Goal: Information Seeking & Learning: Check status

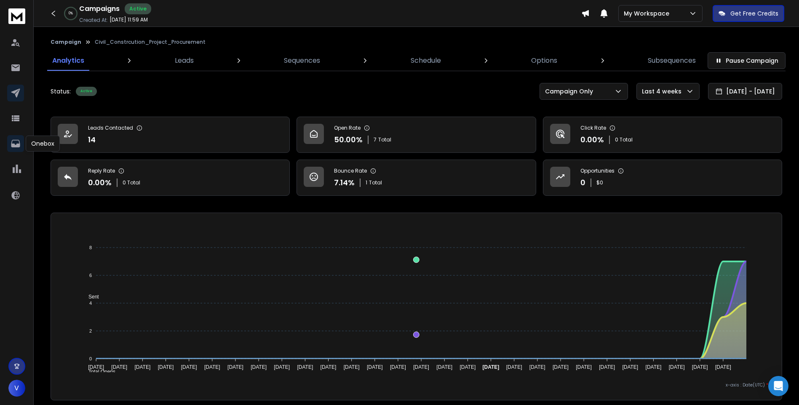
click at [21, 144] on link at bounding box center [15, 143] width 17 height 17
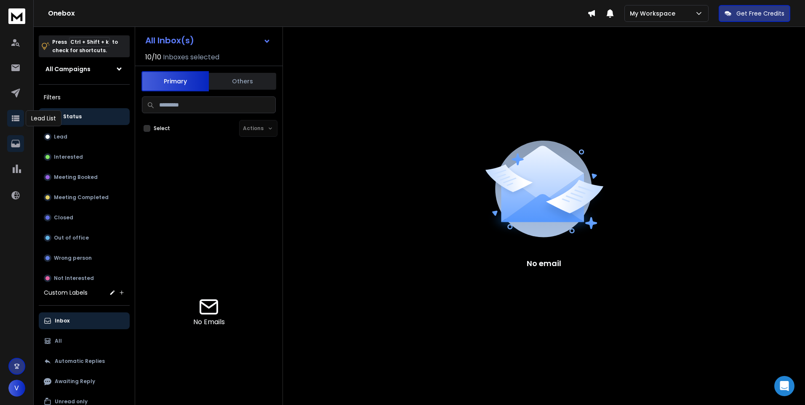
click at [21, 122] on link at bounding box center [15, 118] width 17 height 17
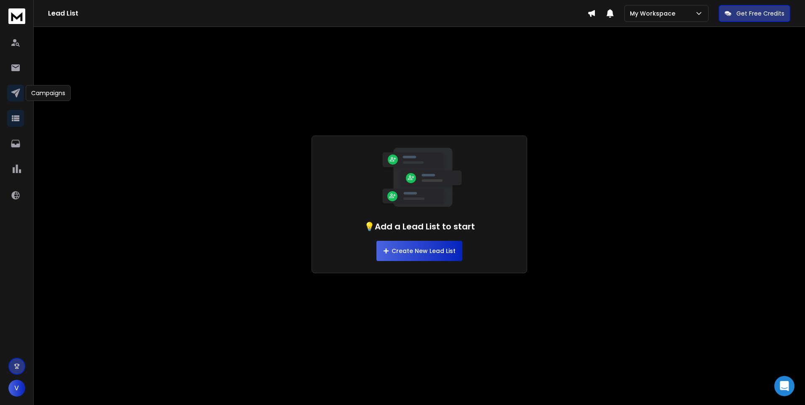
click at [24, 94] on div at bounding box center [16, 95] width 19 height 20
click at [17, 92] on icon at bounding box center [16, 93] width 10 height 10
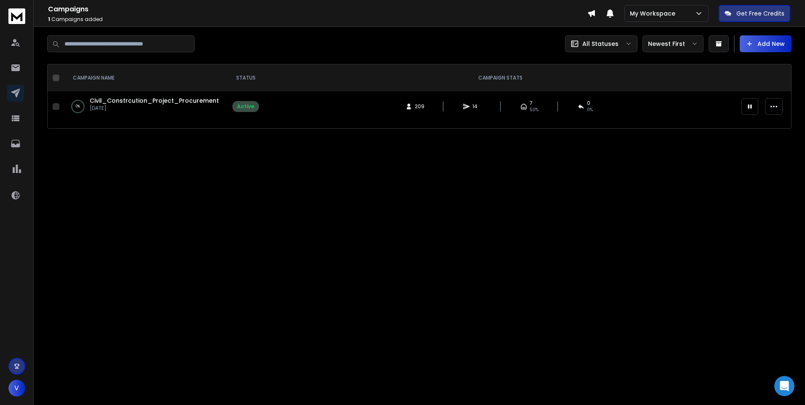
click at [163, 96] on span "Civil_Constrcution_Project_Procurement" at bounding box center [154, 100] width 129 height 8
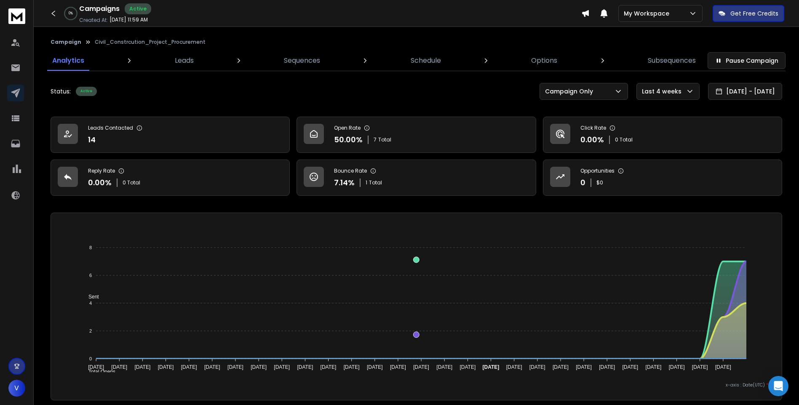
click at [402, 143] on link "Open Rate 50.00 % 7 Total" at bounding box center [416, 135] width 239 height 36
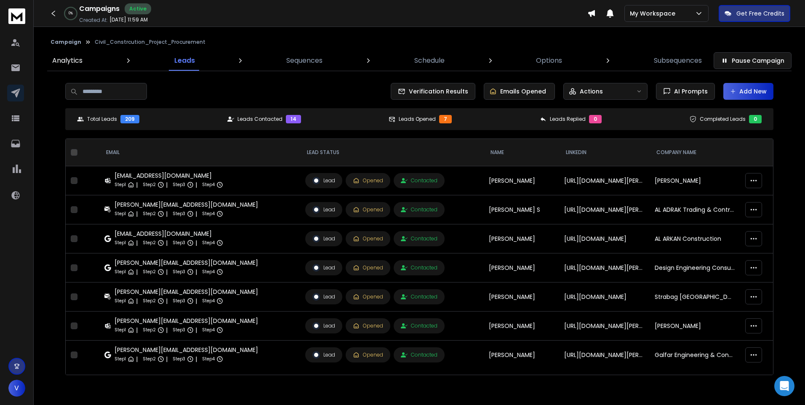
click at [83, 60] on link "Analytics" at bounding box center [67, 61] width 40 height 20
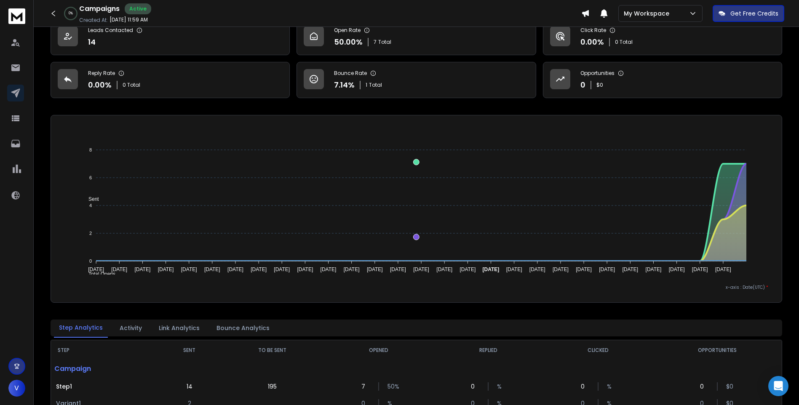
scroll to position [169, 0]
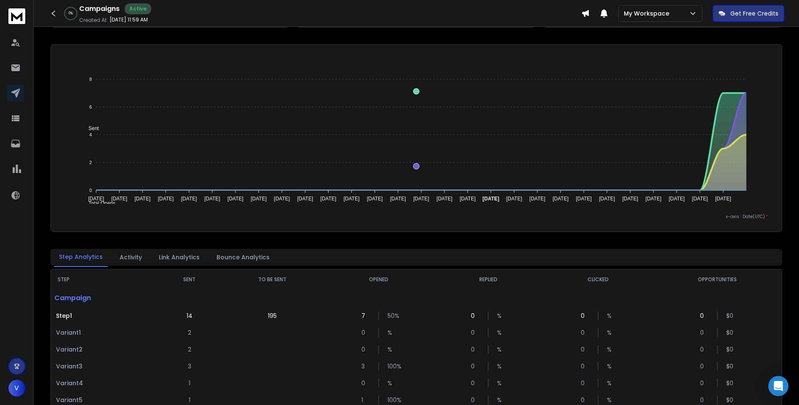
click at [766, 216] on p "x-axis : Date(UTC)" at bounding box center [416, 217] width 704 height 6
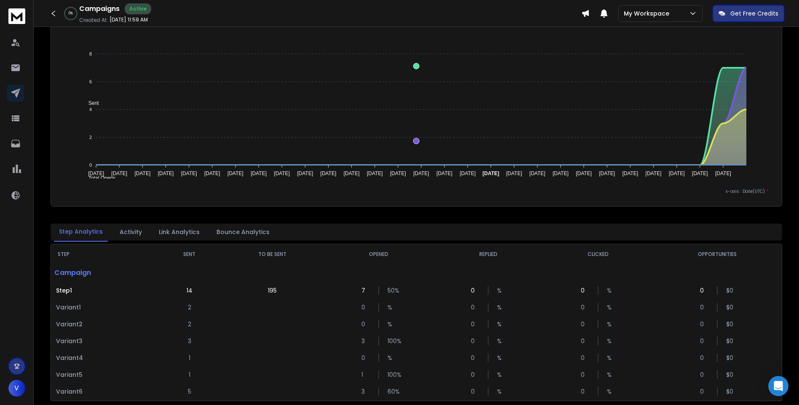
scroll to position [205, 0]
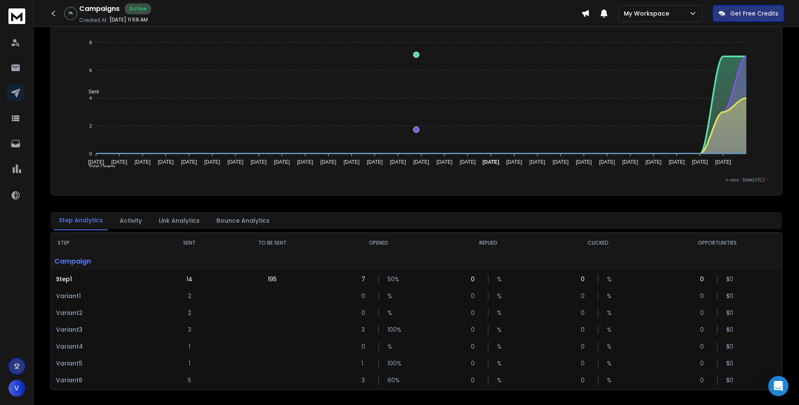
click at [396, 277] on p "50 %" at bounding box center [392, 279] width 8 height 8
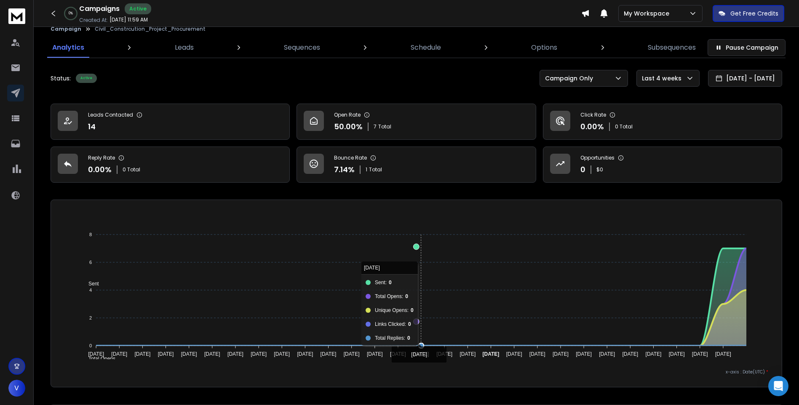
scroll to position [0, 0]
